Goal: Task Accomplishment & Management: Use online tool/utility

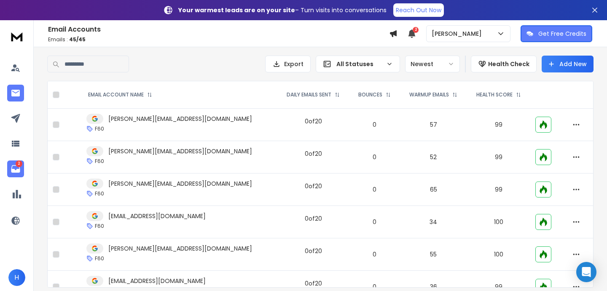
click at [12, 164] on icon at bounding box center [16, 169] width 10 height 10
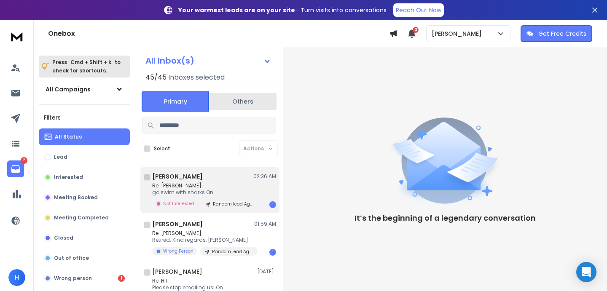
click at [199, 185] on p "Re: [PERSON_NAME]" at bounding box center [202, 185] width 101 height 7
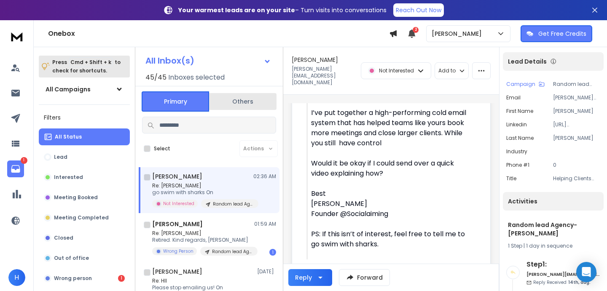
scroll to position [189, 0]
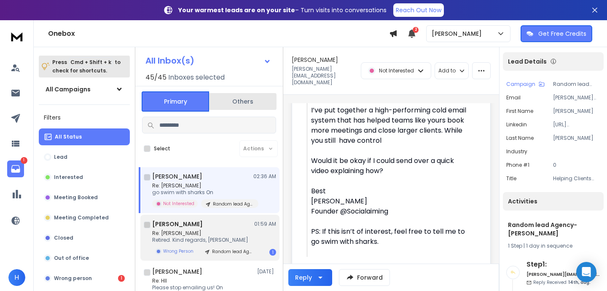
click at [208, 223] on div "[PERSON_NAME] 01:59 AM" at bounding box center [214, 224] width 124 height 8
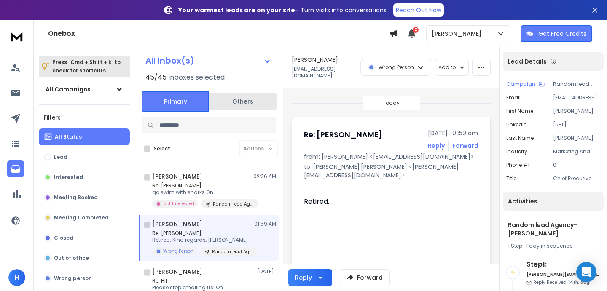
click at [4, 95] on div "H" at bounding box center [17, 157] width 34 height 274
click at [10, 95] on link at bounding box center [15, 93] width 17 height 17
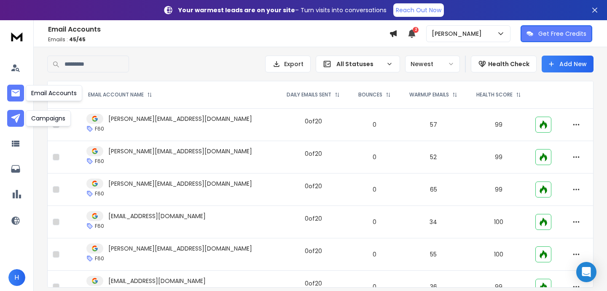
click at [13, 118] on icon at bounding box center [16, 118] width 10 height 10
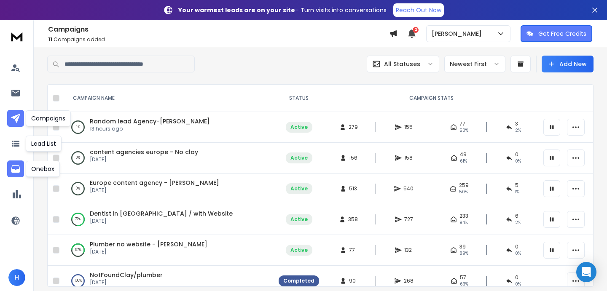
click at [16, 165] on icon at bounding box center [15, 169] width 9 height 8
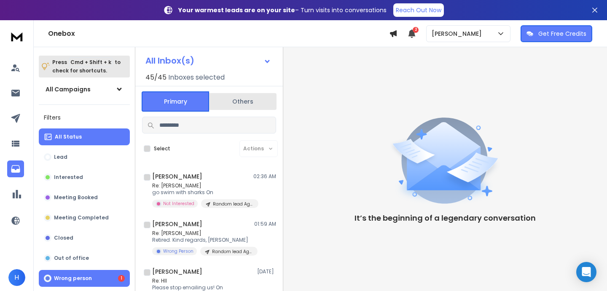
click at [92, 280] on button "Wrong person 1" at bounding box center [84, 278] width 91 height 17
